Goal: Task Accomplishment & Management: Manage account settings

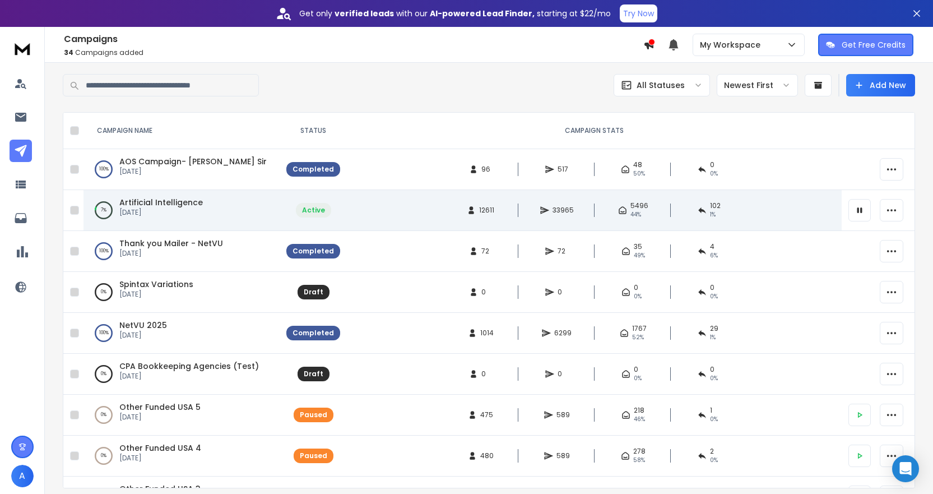
click at [179, 203] on span "Artificial Intelligence" at bounding box center [160, 202] width 83 height 11
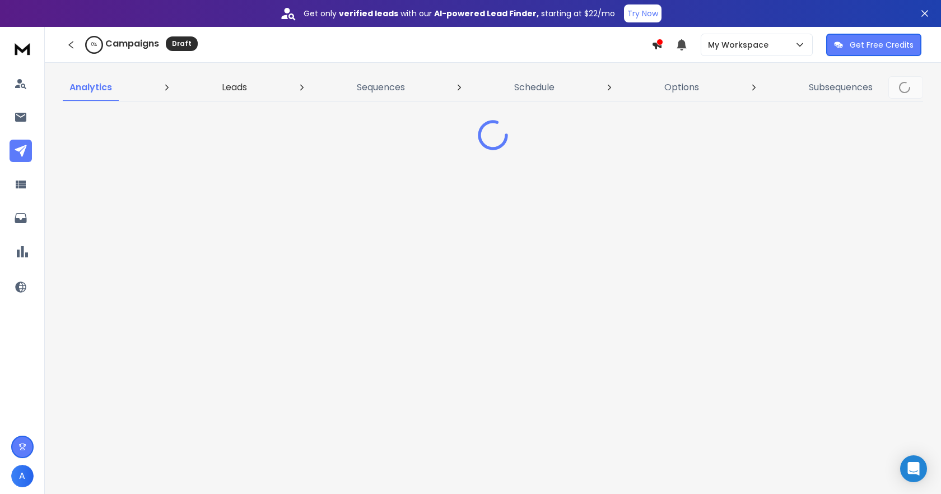
click at [237, 93] on p "Leads" at bounding box center [234, 87] width 25 height 13
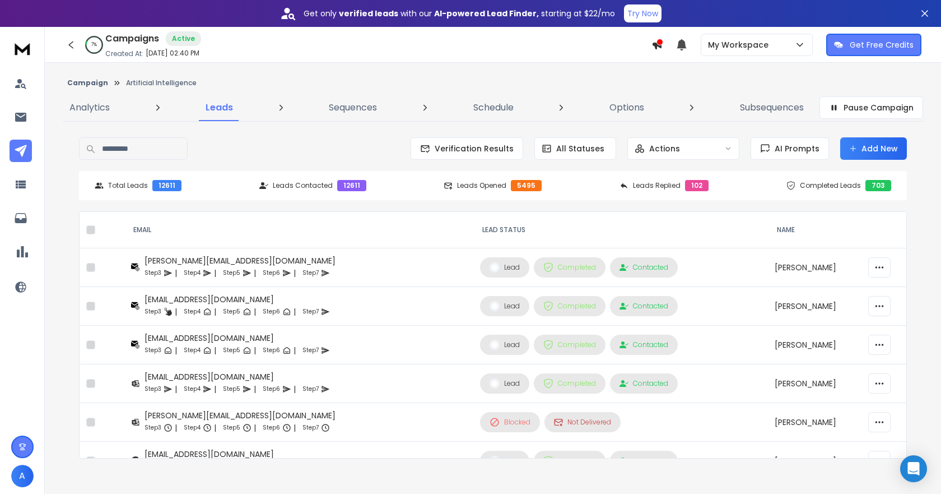
click at [330, 189] on p "Leads Contacted" at bounding box center [303, 185] width 60 height 9
click at [857, 154] on button "Add New" at bounding box center [874, 148] width 67 height 22
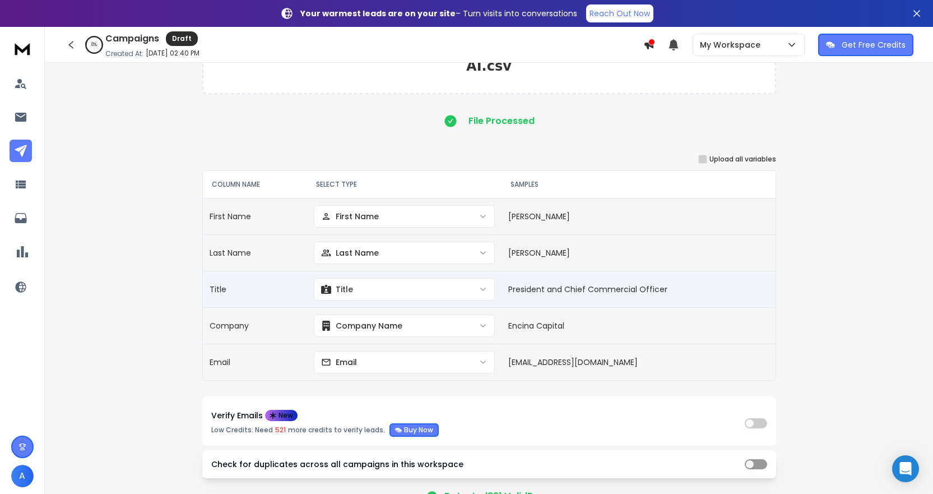
scroll to position [130, 0]
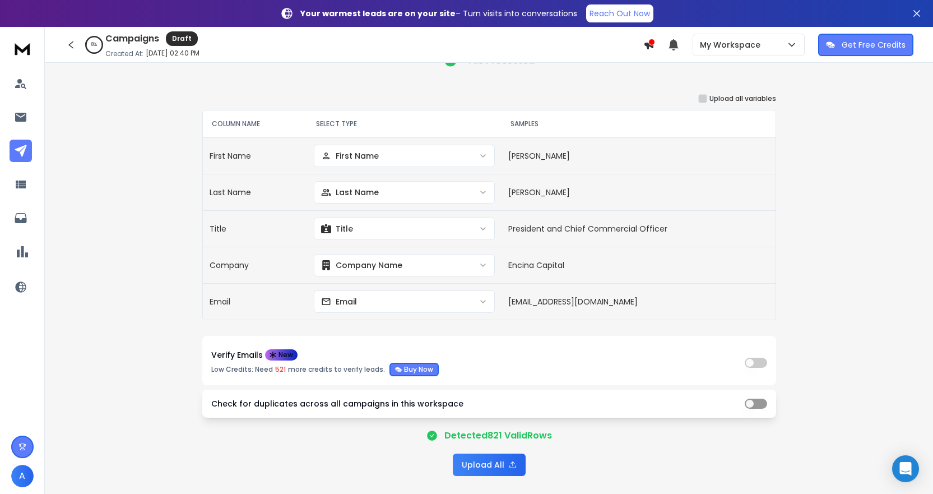
click at [491, 469] on button "Upload All" at bounding box center [489, 464] width 73 height 22
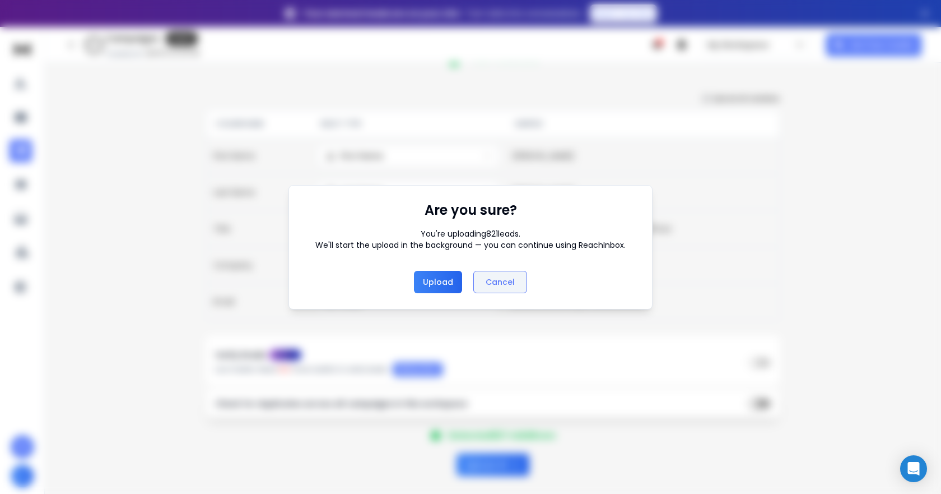
click at [435, 289] on button "Upload" at bounding box center [438, 282] width 48 height 22
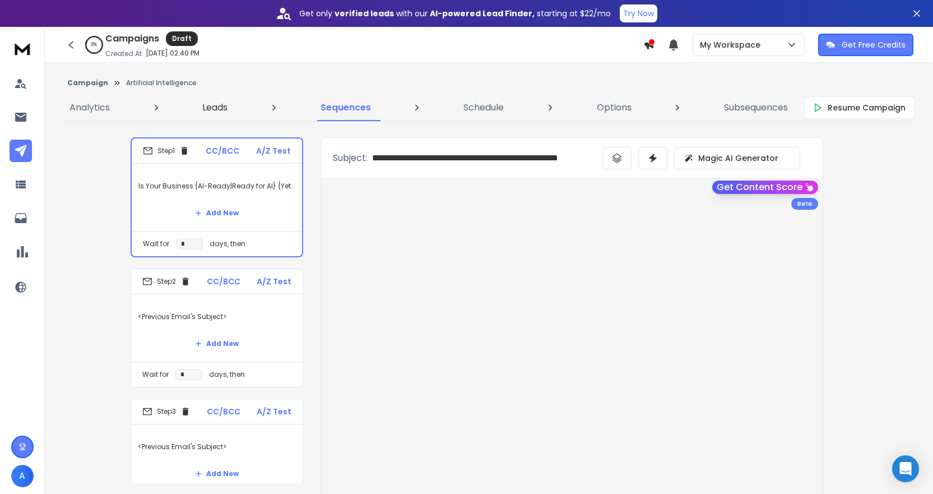
click at [237, 106] on div "Analytics Leads Sequences Schedule Options Subsequences" at bounding box center [429, 107] width 732 height 27
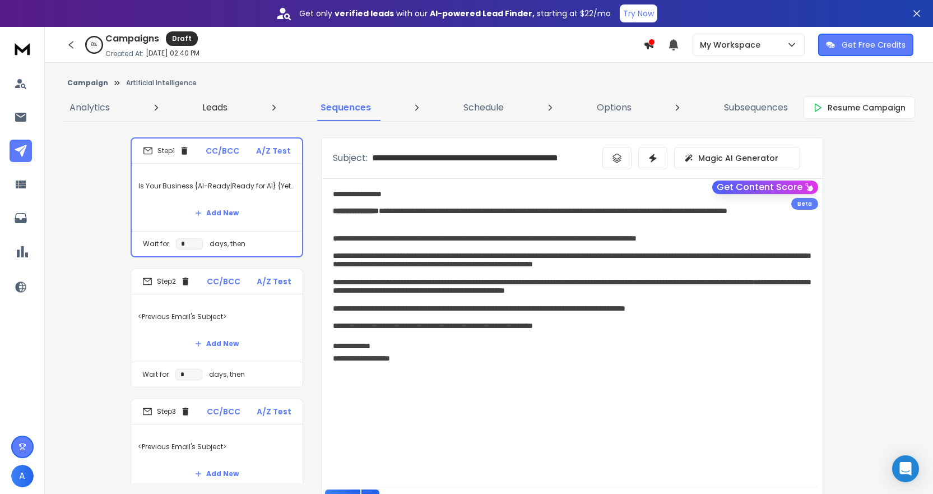
click at [211, 112] on p "Leads" at bounding box center [214, 107] width 25 height 13
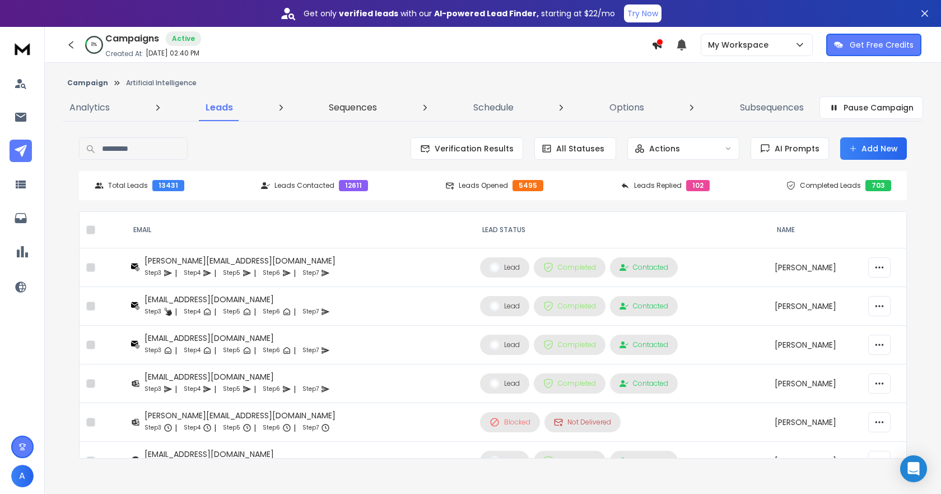
click at [349, 115] on link "Sequences" at bounding box center [353, 107] width 62 height 27
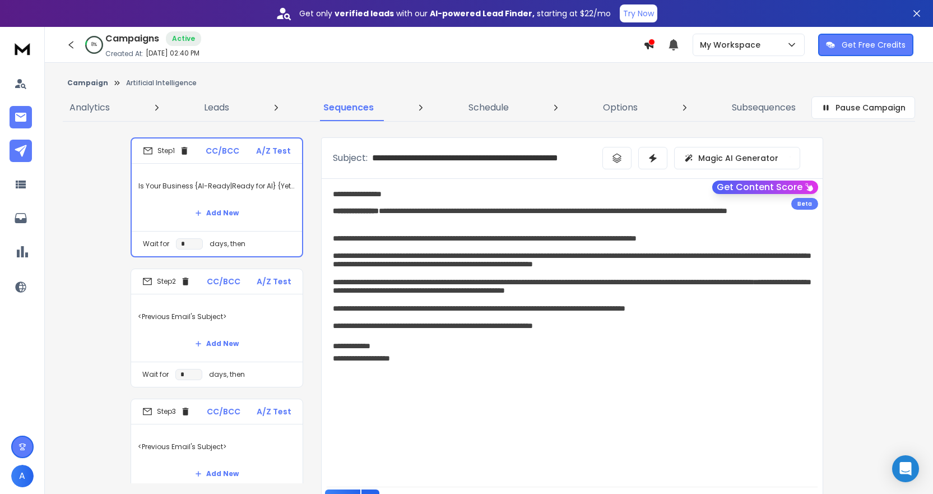
click at [12, 121] on link at bounding box center [21, 117] width 22 height 22
click at [31, 112] on link at bounding box center [21, 117] width 22 height 22
click at [16, 122] on icon at bounding box center [20, 116] width 13 height 13
